Goal: Task Accomplishment & Management: Use online tool/utility

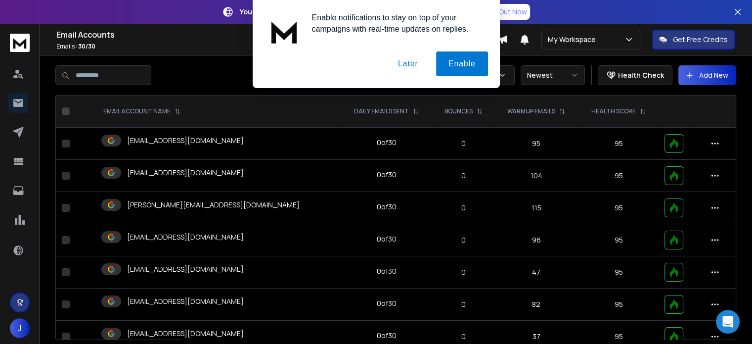
click at [409, 63] on button "Later" at bounding box center [408, 63] width 44 height 25
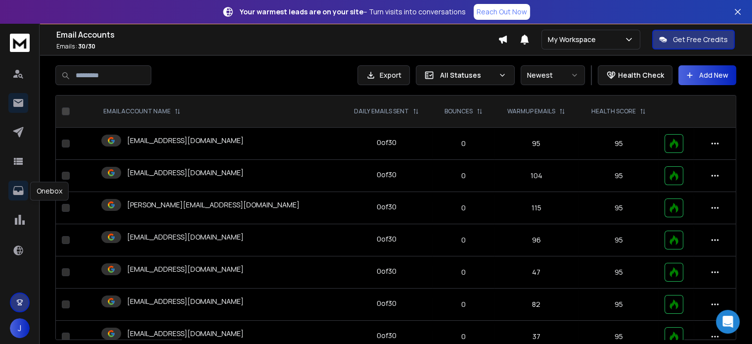
click at [18, 190] on icon at bounding box center [18, 190] width 12 height 12
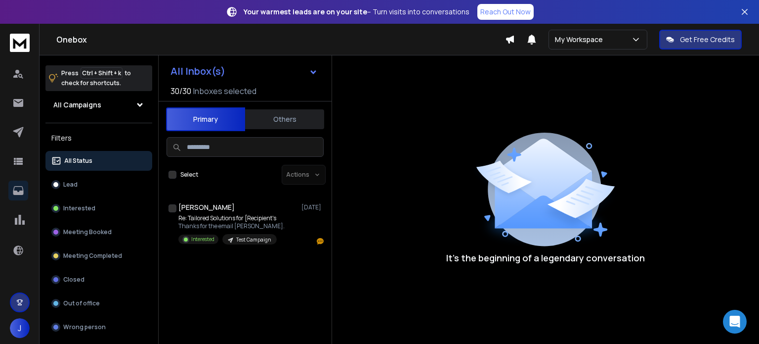
click at [281, 119] on button "Others" at bounding box center [284, 119] width 79 height 22
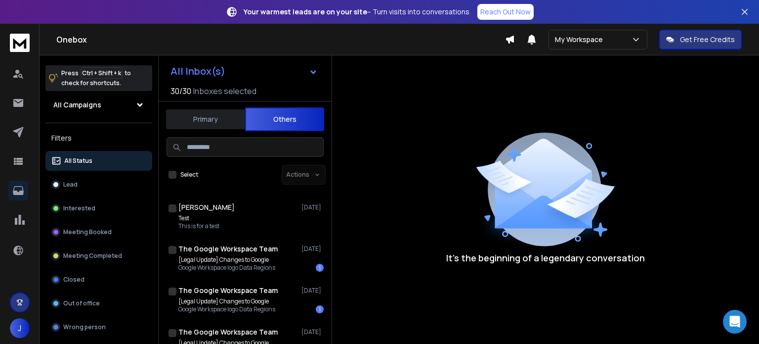
click at [193, 120] on button "Primary" at bounding box center [205, 119] width 79 height 22
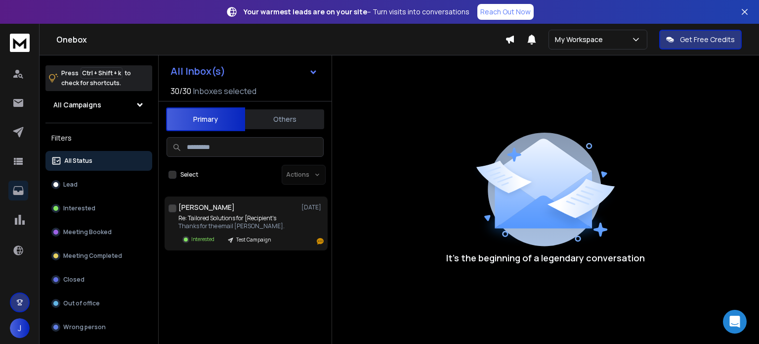
click at [232, 213] on div "[PERSON_NAME] [DATE] Re: Tailored Solutions for [Recipient's Thanks for the ema…" at bounding box center [250, 223] width 145 height 42
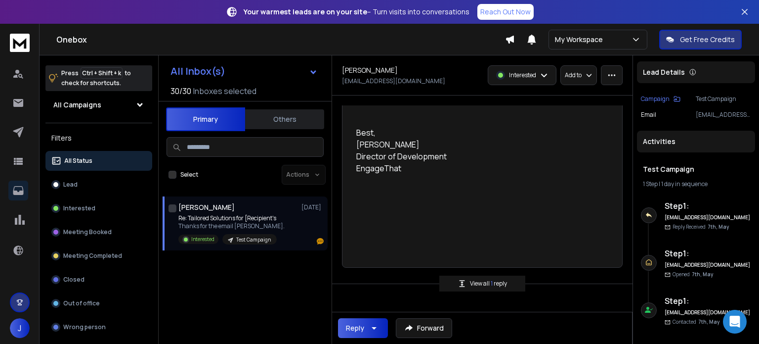
scroll to position [614, 0]
click at [240, 170] on div "Select Actions" at bounding box center [245, 173] width 173 height 24
click at [271, 120] on button "Others" at bounding box center [284, 119] width 79 height 22
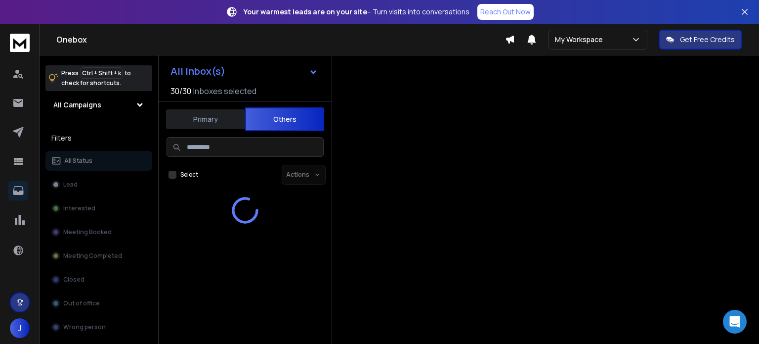
scroll to position [0, 0]
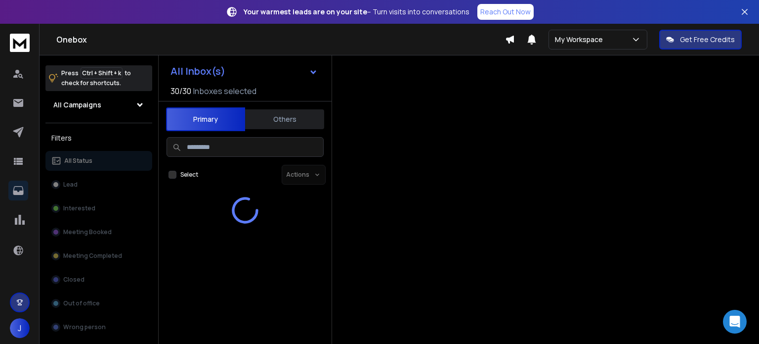
click at [204, 119] on button "Primary" at bounding box center [205, 119] width 79 height 24
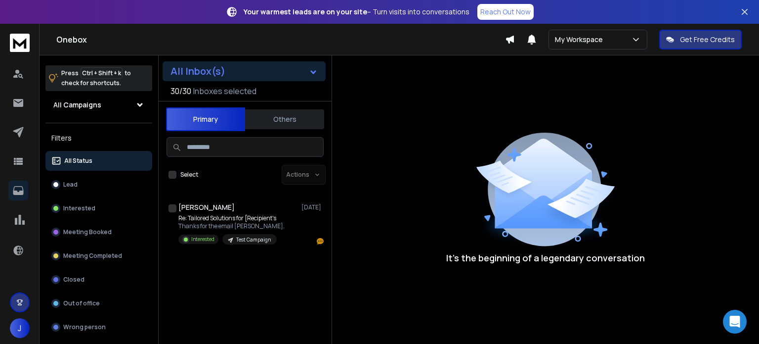
click at [228, 72] on button "All Inbox(s)" at bounding box center [244, 71] width 163 height 20
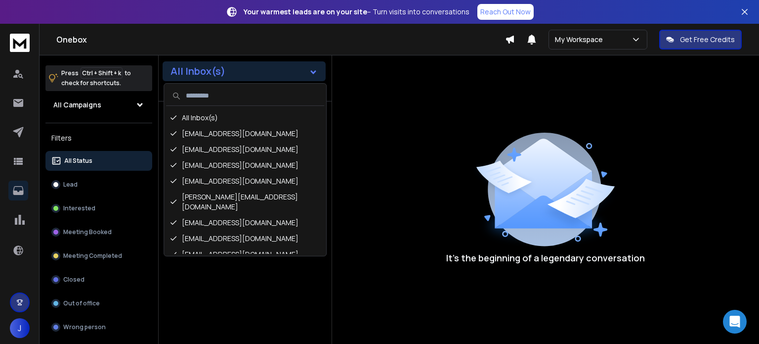
click at [228, 72] on button "All Inbox(s)" at bounding box center [244, 71] width 163 height 20
click at [228, 69] on button "All Inbox(s)" at bounding box center [244, 71] width 163 height 20
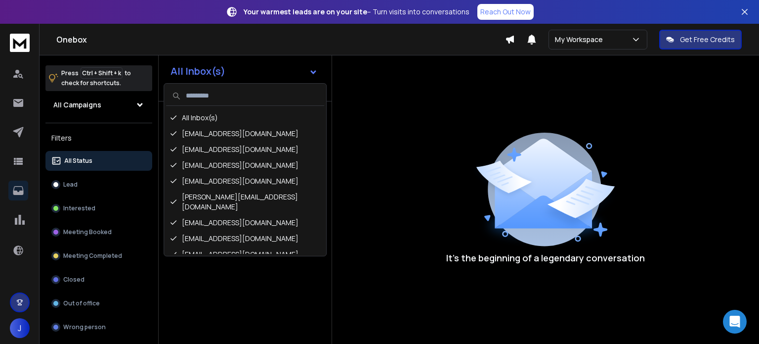
click at [356, 69] on div "It’s the beginning of a legendary conversation" at bounding box center [545, 201] width 427 height 292
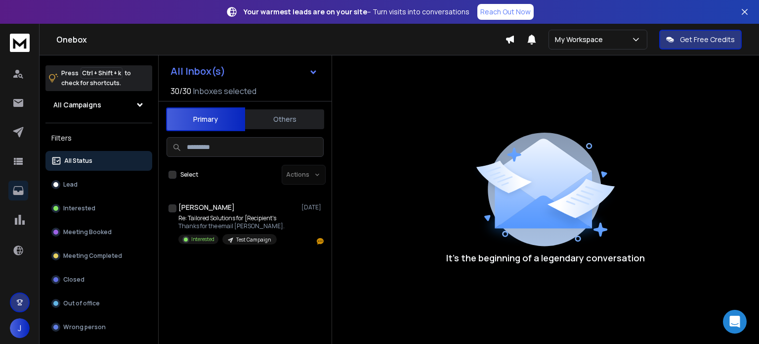
click at [283, 116] on button "Others" at bounding box center [284, 119] width 79 height 22
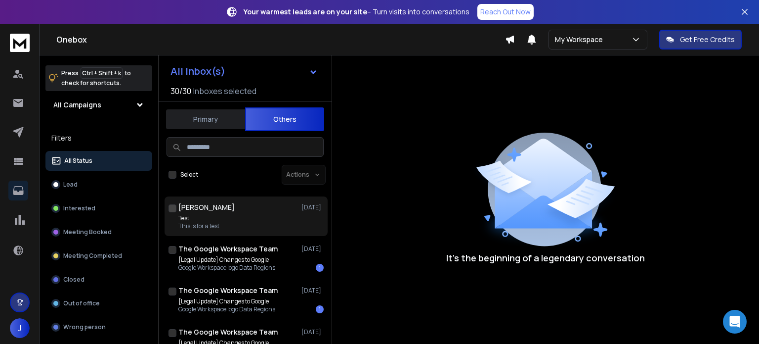
click at [239, 217] on div "Test This is for a test" at bounding box center [250, 222] width 145 height 16
